Goal: Information Seeking & Learning: Check status

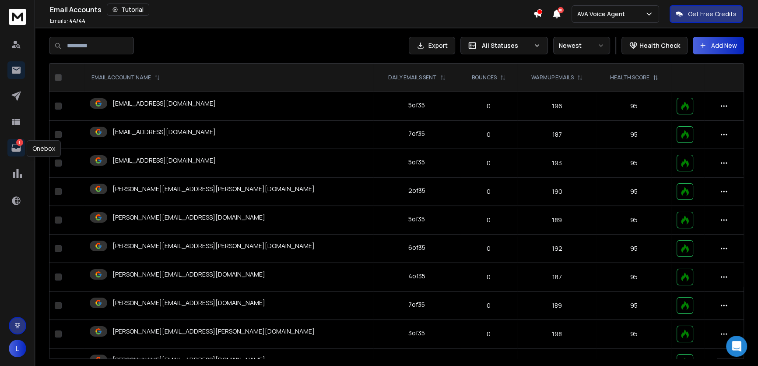
click at [15, 148] on icon at bounding box center [16, 147] width 11 height 11
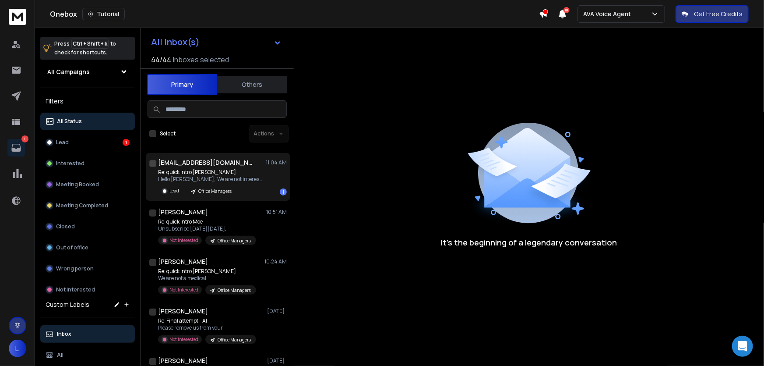
click at [254, 166] on div "lauren@austinfeet.com 11:04 AM" at bounding box center [222, 162] width 129 height 9
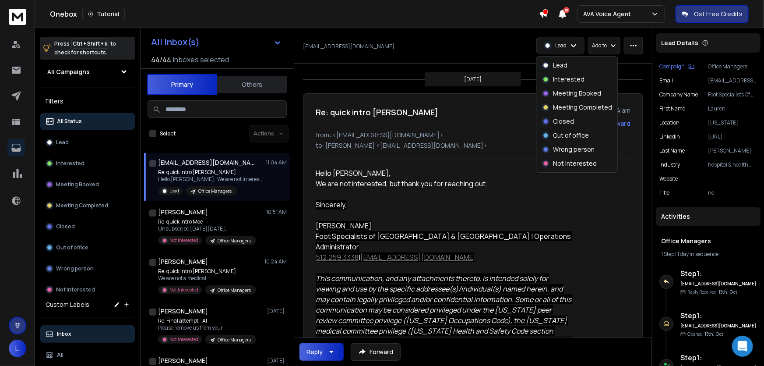
click at [573, 49] on div "Lead" at bounding box center [560, 45] width 47 height 17
click at [564, 161] on p "Not Interested" at bounding box center [576, 163] width 44 height 9
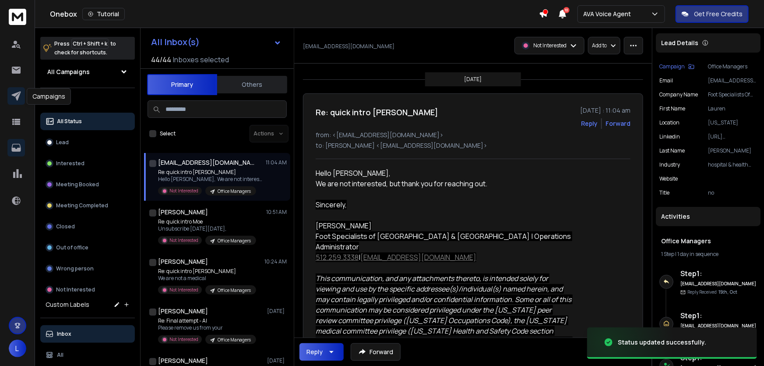
click at [17, 94] on icon at bounding box center [15, 96] width 9 height 9
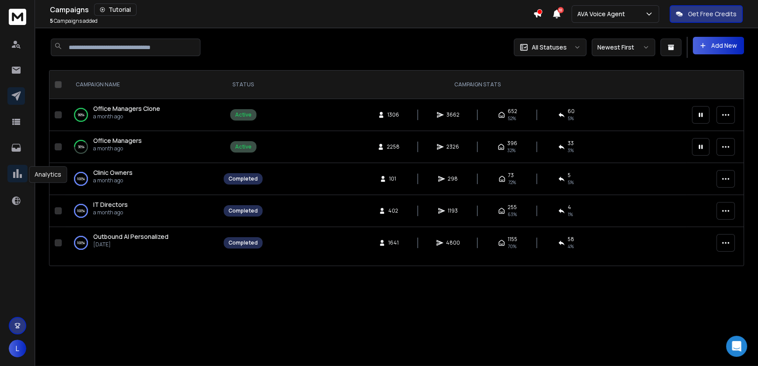
click at [18, 172] on icon at bounding box center [17, 173] width 13 height 13
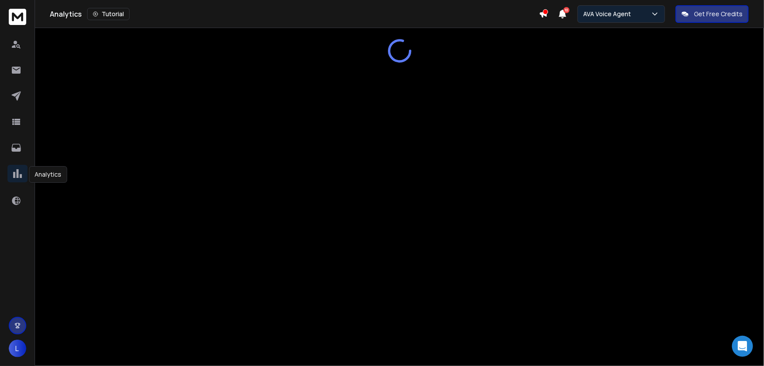
click at [600, 13] on p "AVA Voice Agent" at bounding box center [608, 14] width 51 height 9
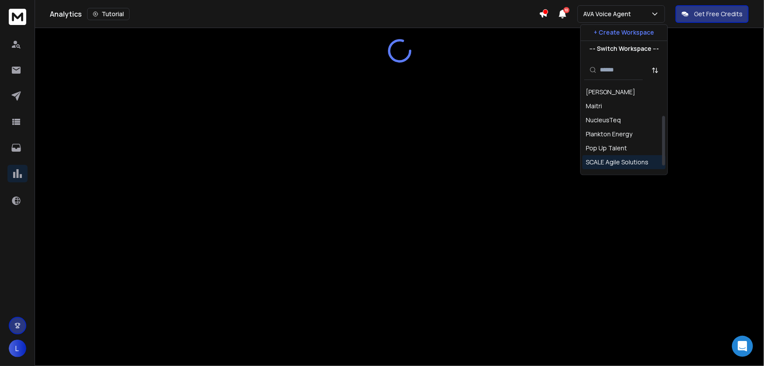
scroll to position [66, 0]
click at [616, 166] on div "Skyline" at bounding box center [623, 166] width 83 height 14
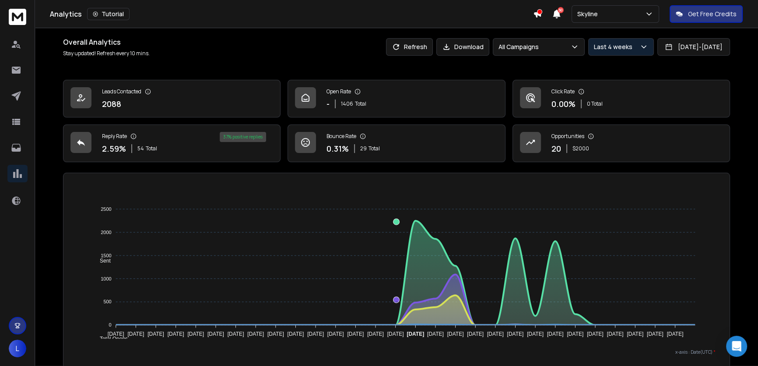
click at [594, 48] on p "Last 4 weeks" at bounding box center [615, 46] width 42 height 9
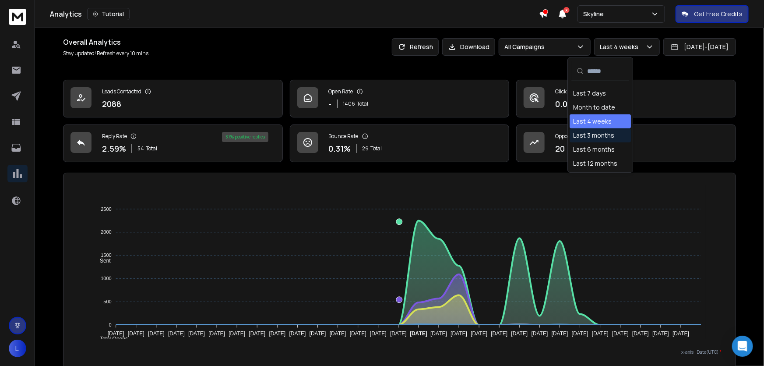
click at [599, 135] on div "Last 3 months" at bounding box center [593, 135] width 41 height 9
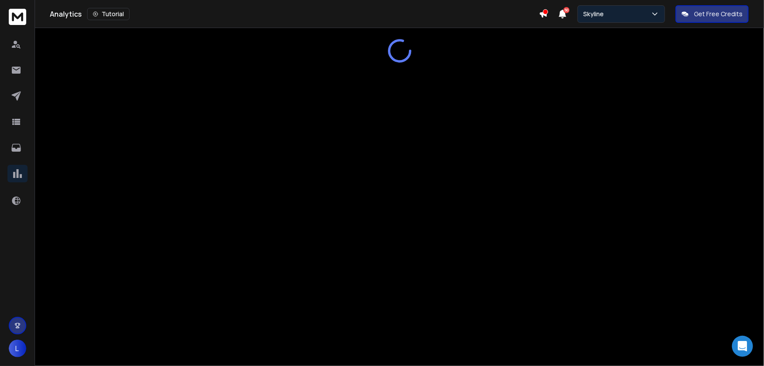
click at [604, 18] on p "Skyline" at bounding box center [595, 14] width 24 height 9
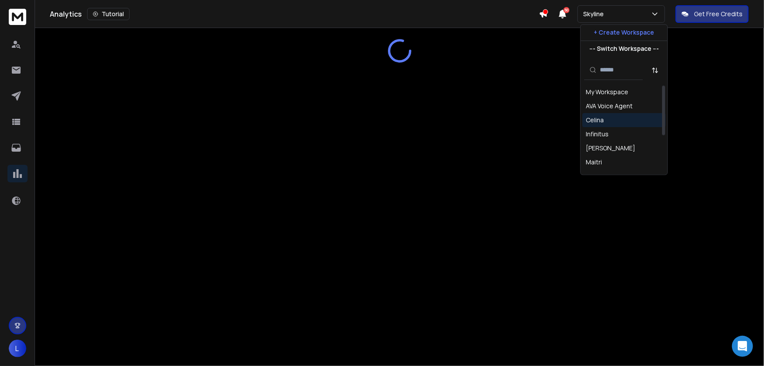
click at [609, 124] on div "Celina" at bounding box center [623, 120] width 83 height 14
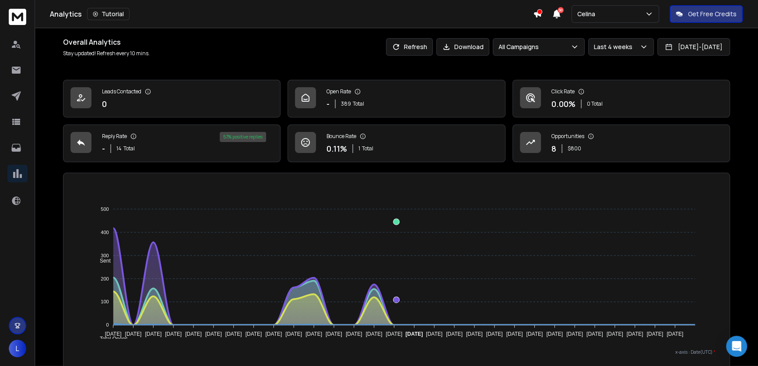
click at [301, 63] on div "Overall Analytics Stay updated! Refresh every 10 mins. Refresh Download All Cam…" at bounding box center [396, 279] width 667 height 484
click at [594, 44] on p "Last 4 weeks" at bounding box center [615, 46] width 42 height 9
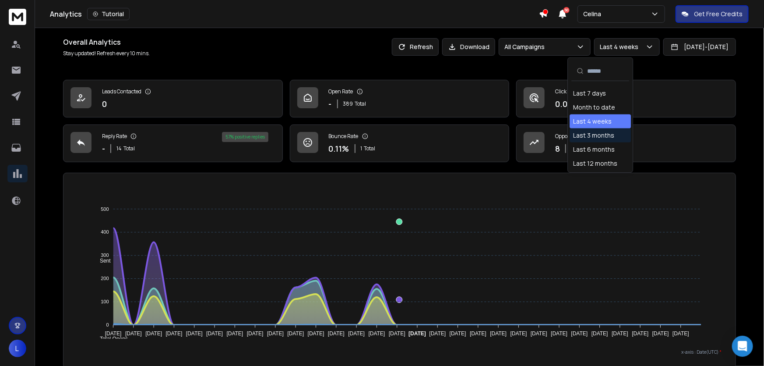
click at [605, 138] on div "Last 3 months" at bounding box center [593, 135] width 41 height 9
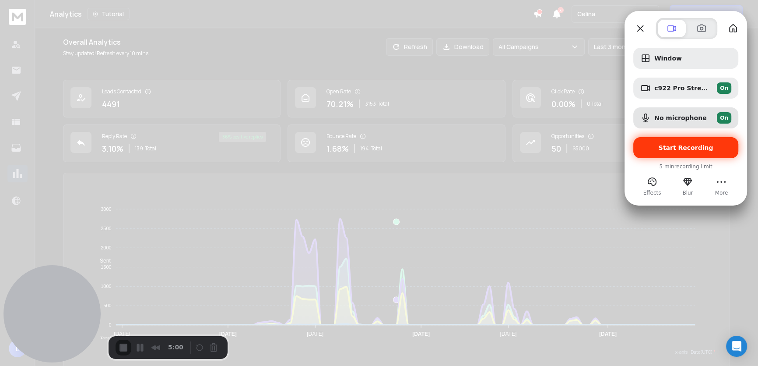
click at [693, 146] on span "Start Recording" at bounding box center [686, 147] width 55 height 7
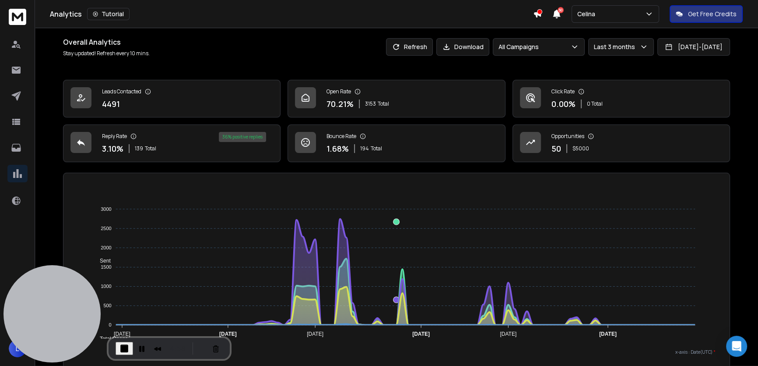
click at [126, 347] on span "End Recording" at bounding box center [124, 348] width 11 height 11
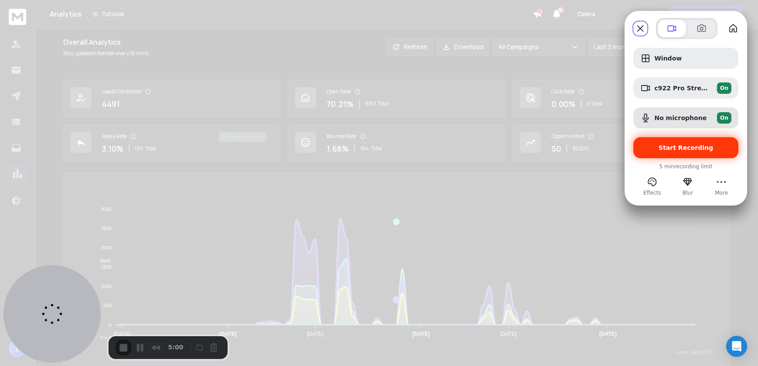
click at [690, 147] on span "Start Recording" at bounding box center [686, 147] width 55 height 7
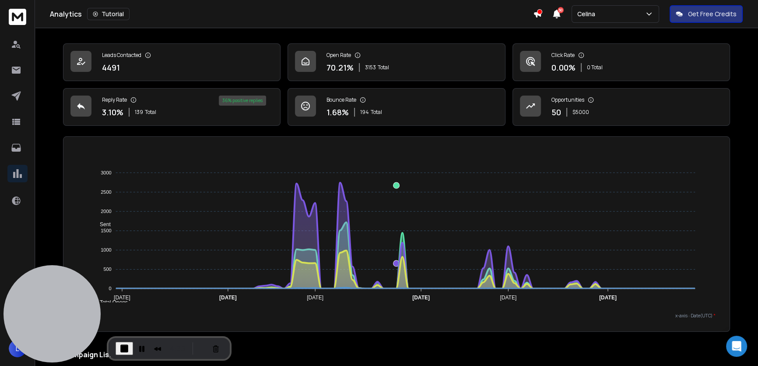
scroll to position [39, 0]
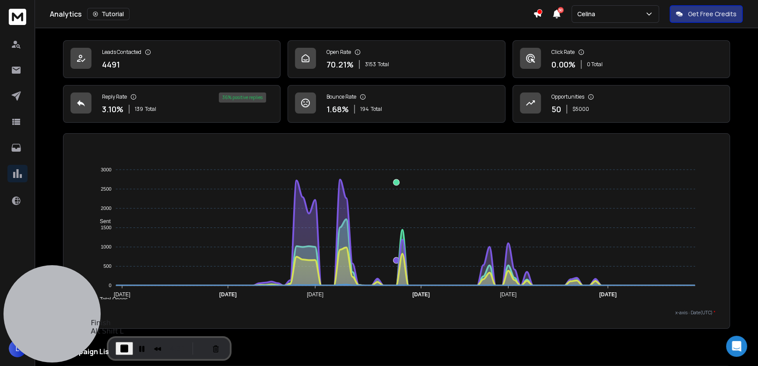
click at [119, 345] on span "End Recording" at bounding box center [124, 348] width 11 height 11
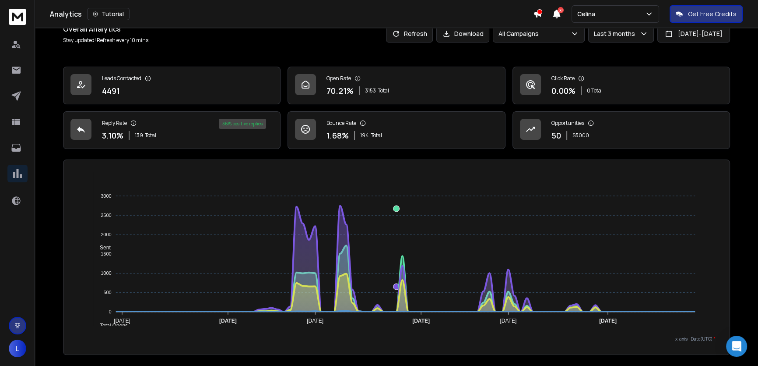
scroll to position [0, 0]
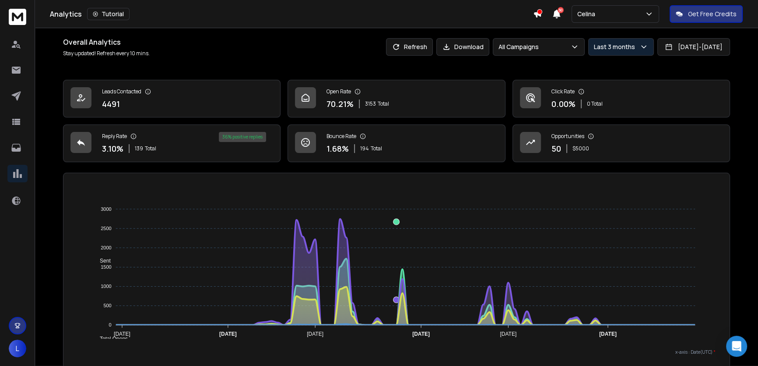
click at [605, 47] on p "Last 3 months" at bounding box center [616, 46] width 45 height 9
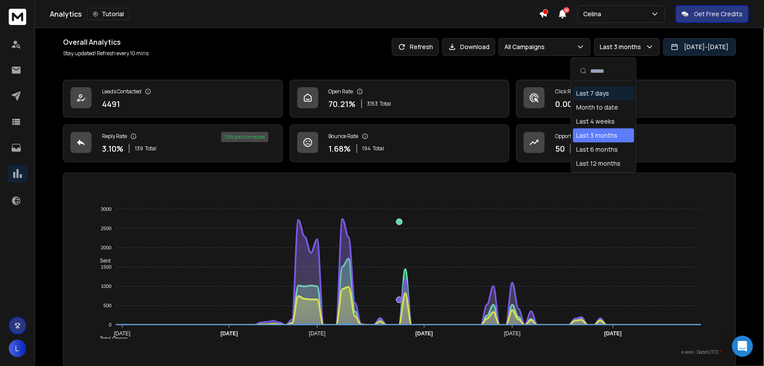
click at [673, 51] on button "[DATE] - [DATE]" at bounding box center [699, 47] width 73 height 18
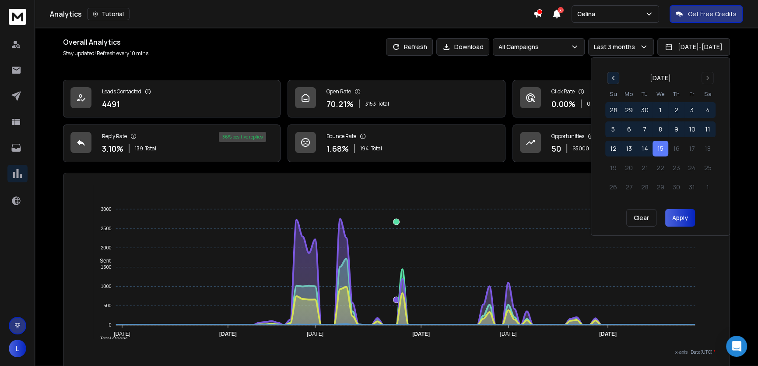
click at [616, 76] on icon "Go to previous month" at bounding box center [613, 77] width 7 height 7
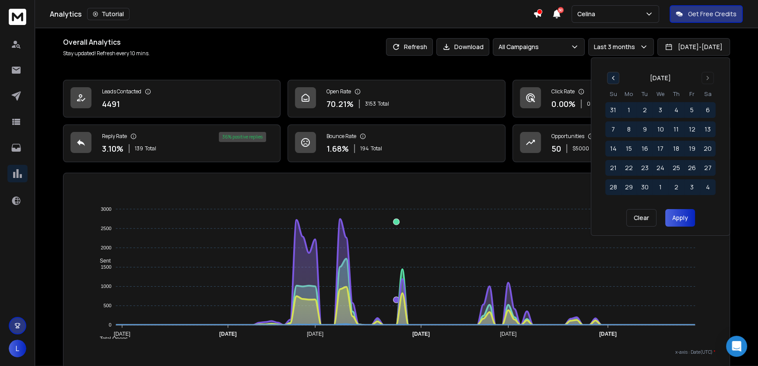
click at [616, 76] on icon "Go to previous month" at bounding box center [613, 77] width 7 height 7
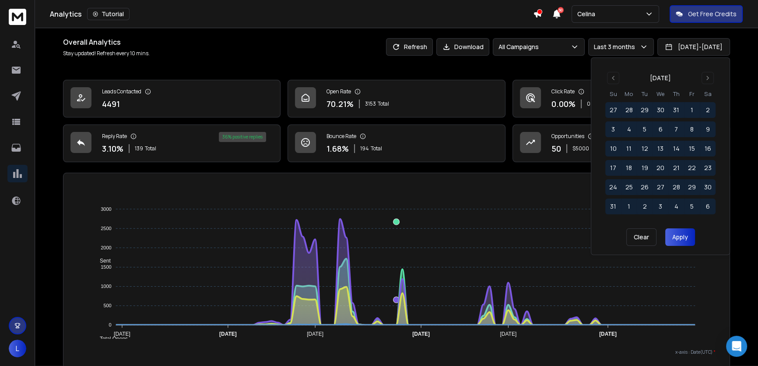
click at [691, 109] on button "1" at bounding box center [692, 110] width 16 height 16
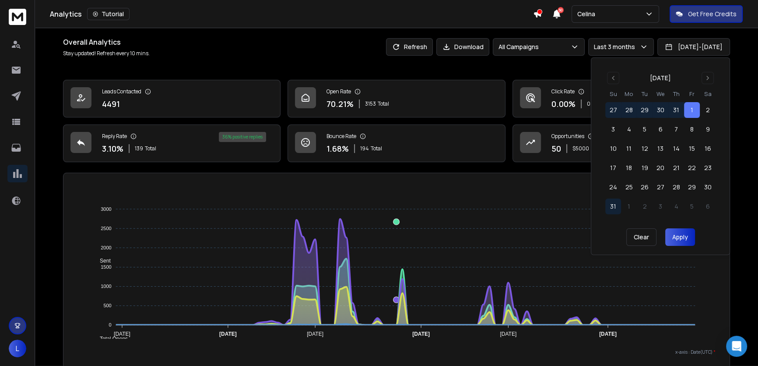
click at [616, 206] on button "31" at bounding box center [614, 206] width 16 height 16
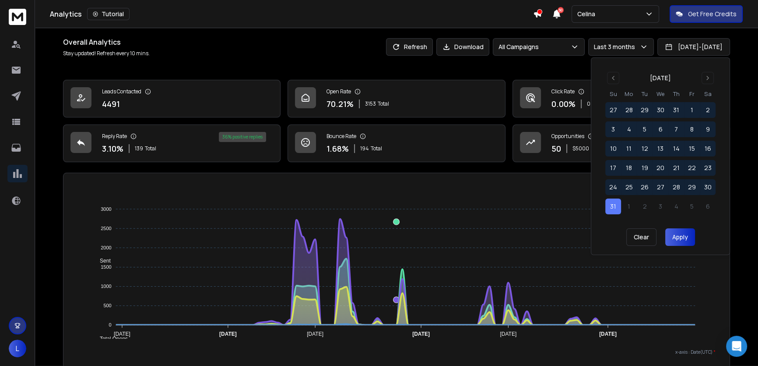
click at [691, 235] on button "Apply" at bounding box center [681, 237] width 30 height 18
